Goal: Navigation & Orientation: Find specific page/section

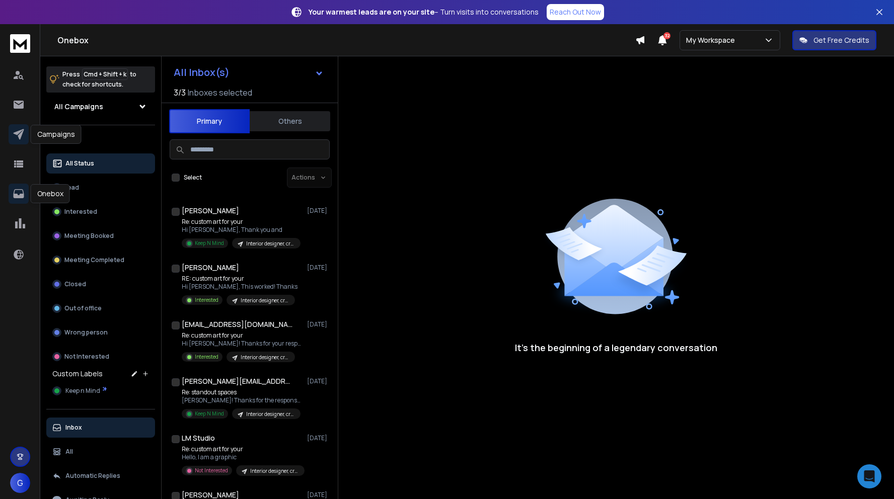
click at [17, 139] on icon at bounding box center [19, 134] width 12 height 12
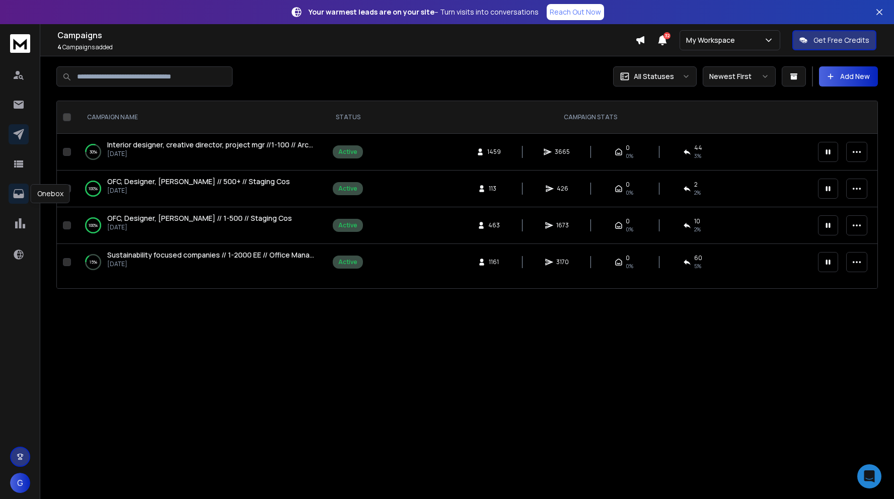
click at [18, 197] on icon at bounding box center [18, 193] width 11 height 9
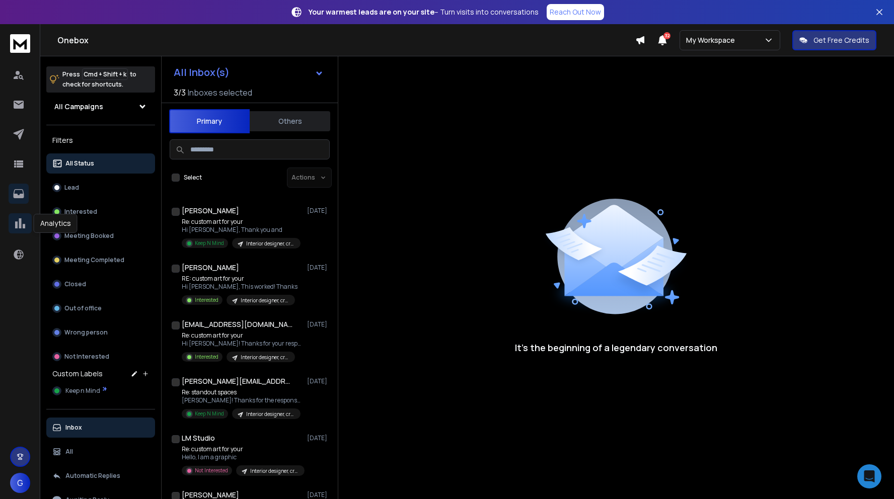
click at [23, 225] on icon at bounding box center [20, 223] width 10 height 10
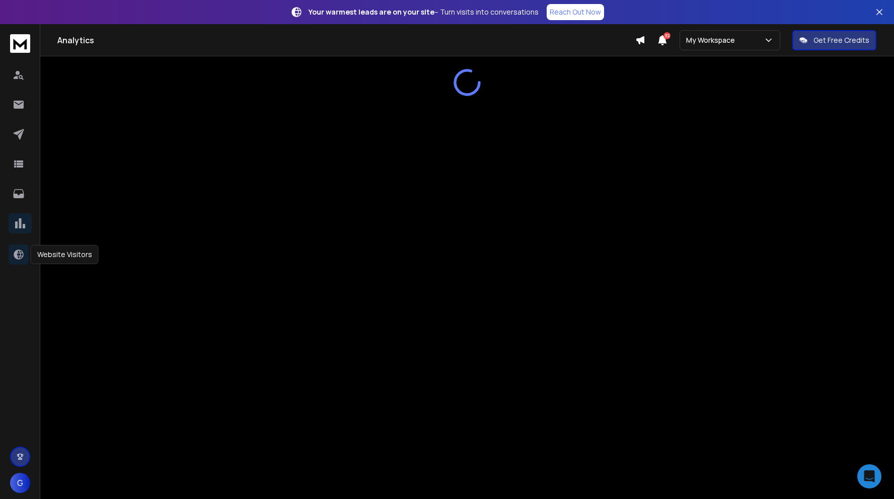
click at [27, 258] on link at bounding box center [19, 255] width 20 height 20
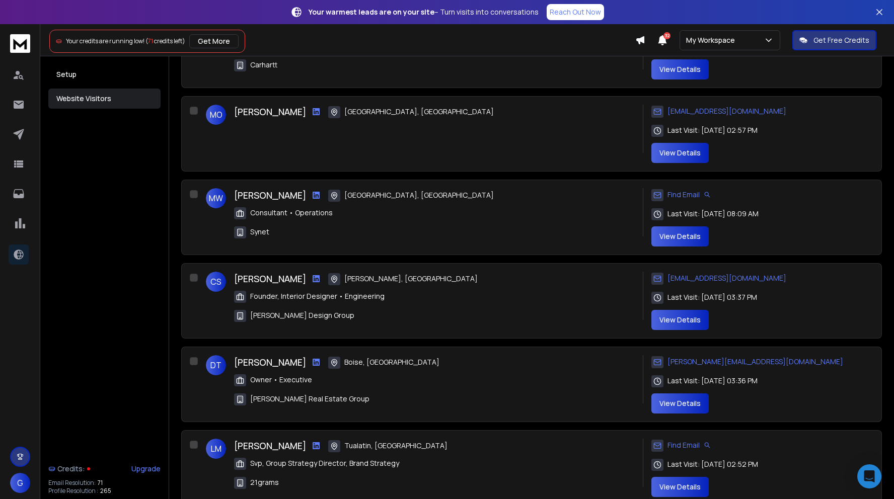
scroll to position [855, 0]
